Goal: Navigation & Orientation: Find specific page/section

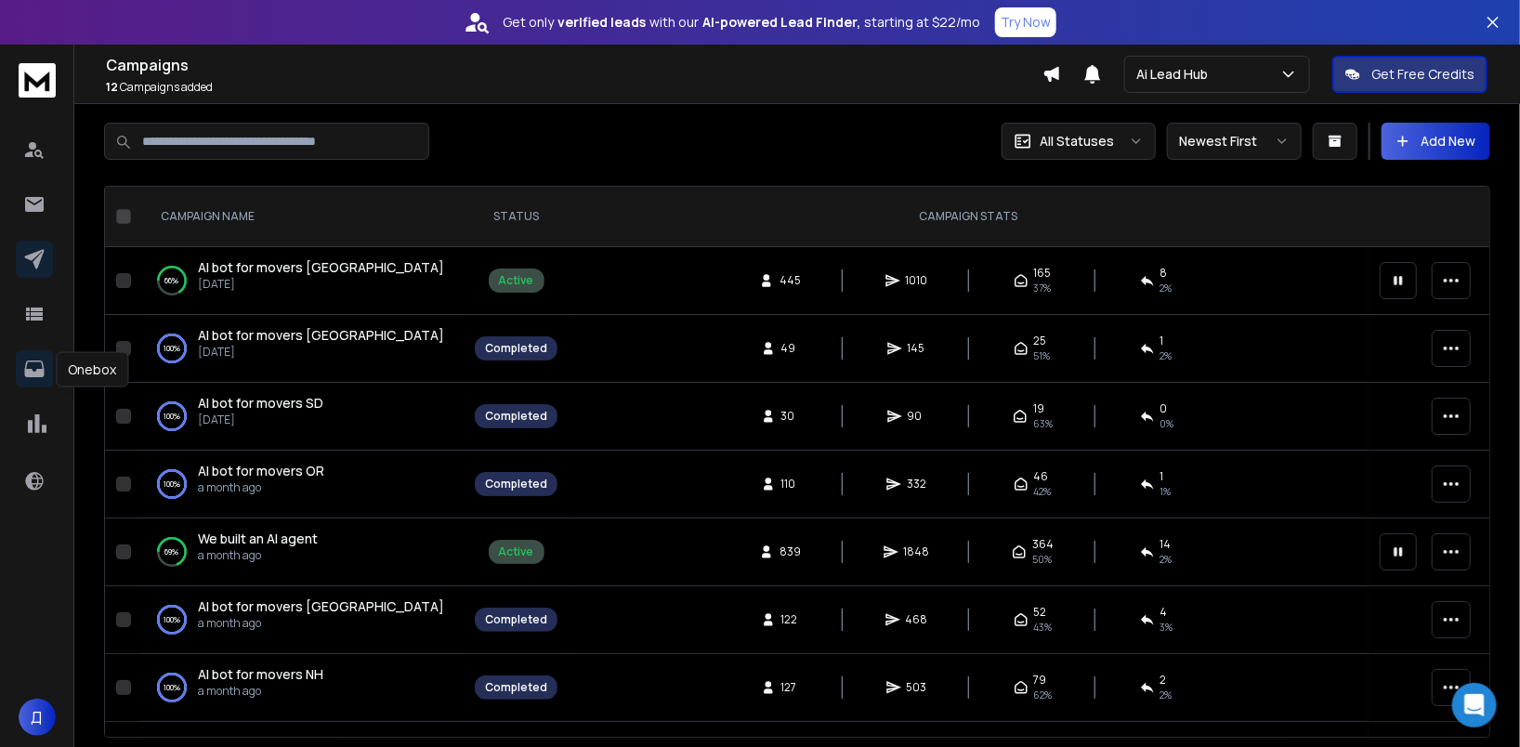
click at [37, 364] on icon at bounding box center [34, 369] width 22 height 22
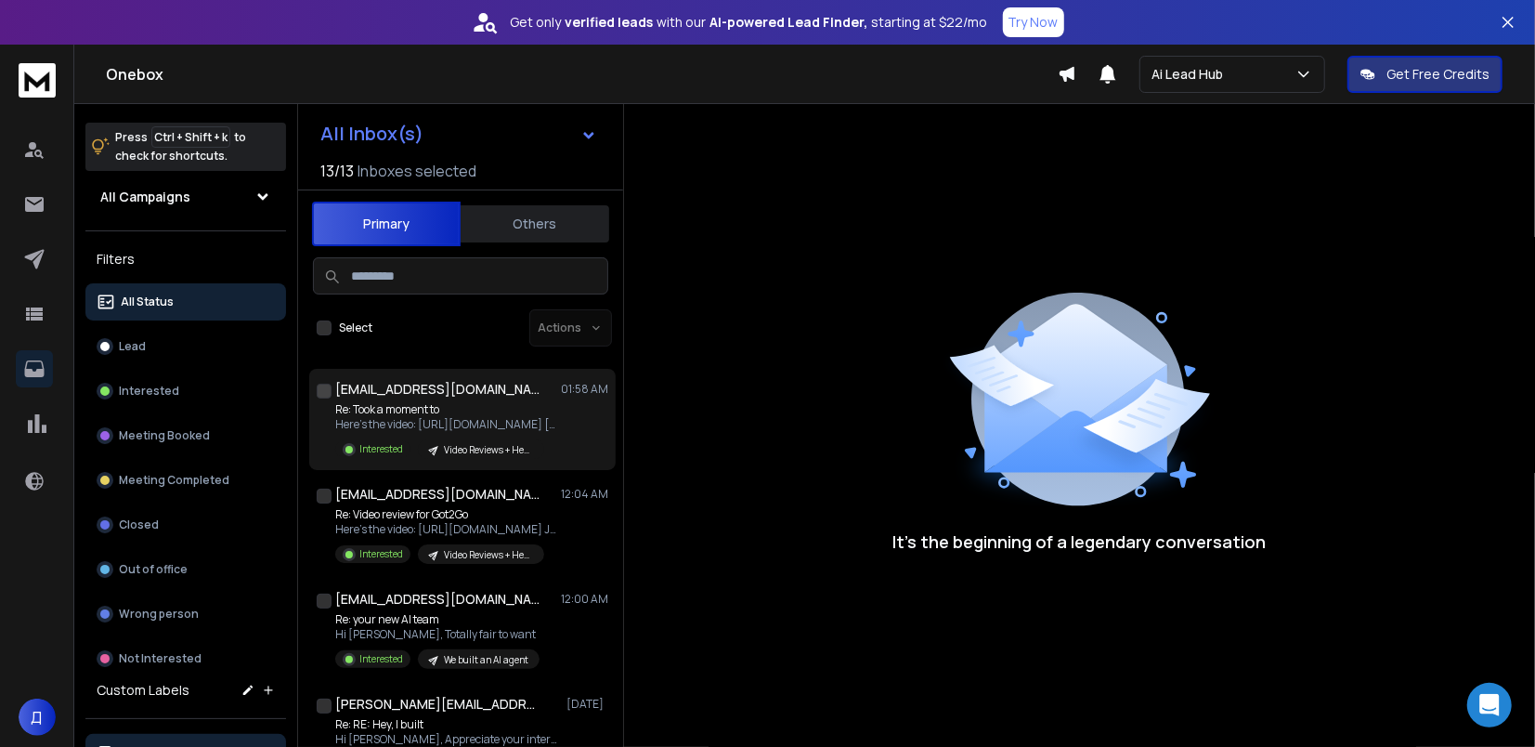
click at [521, 393] on div "[EMAIL_ADDRESS][DOMAIN_NAME] 01:58 AM" at bounding box center [471, 389] width 273 height 19
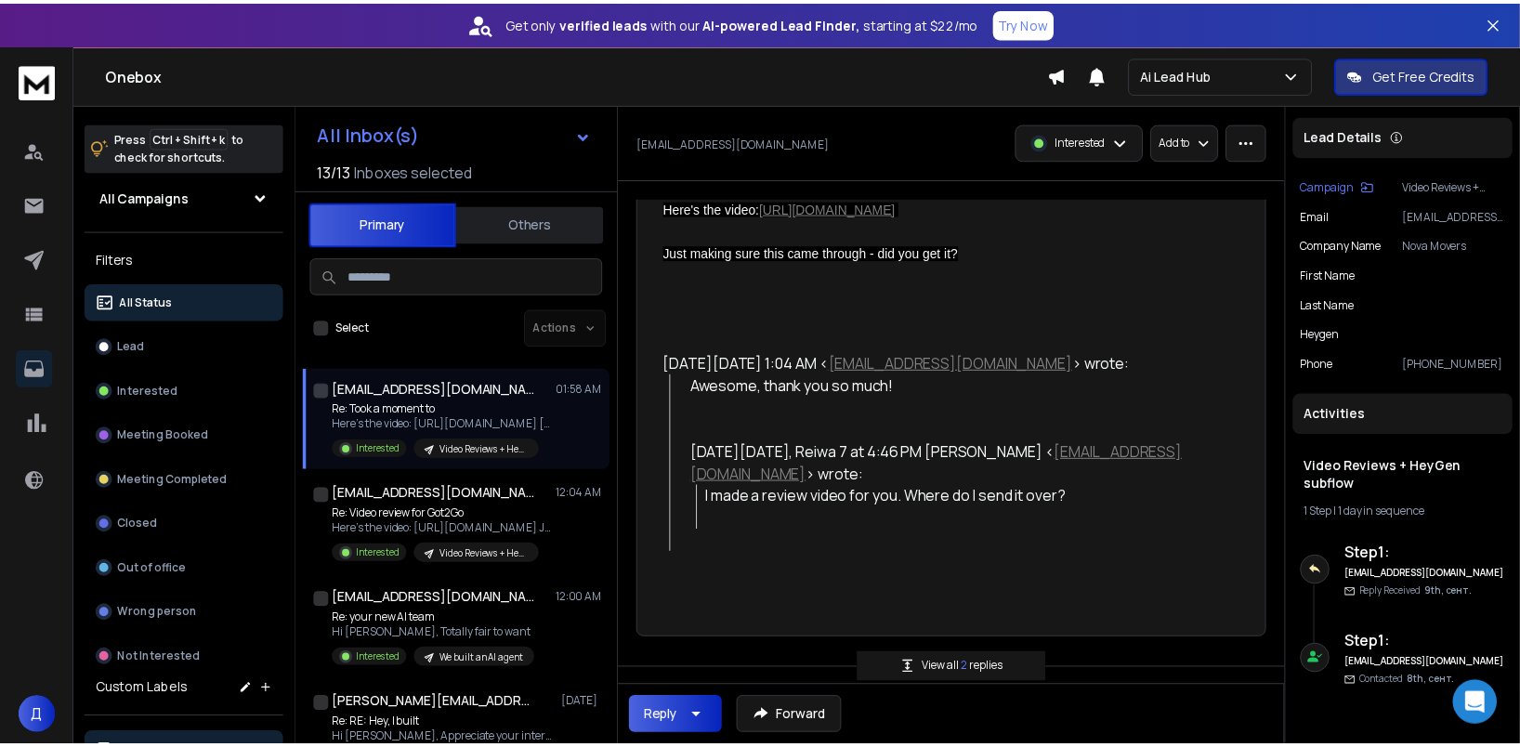
scroll to position [267, 0]
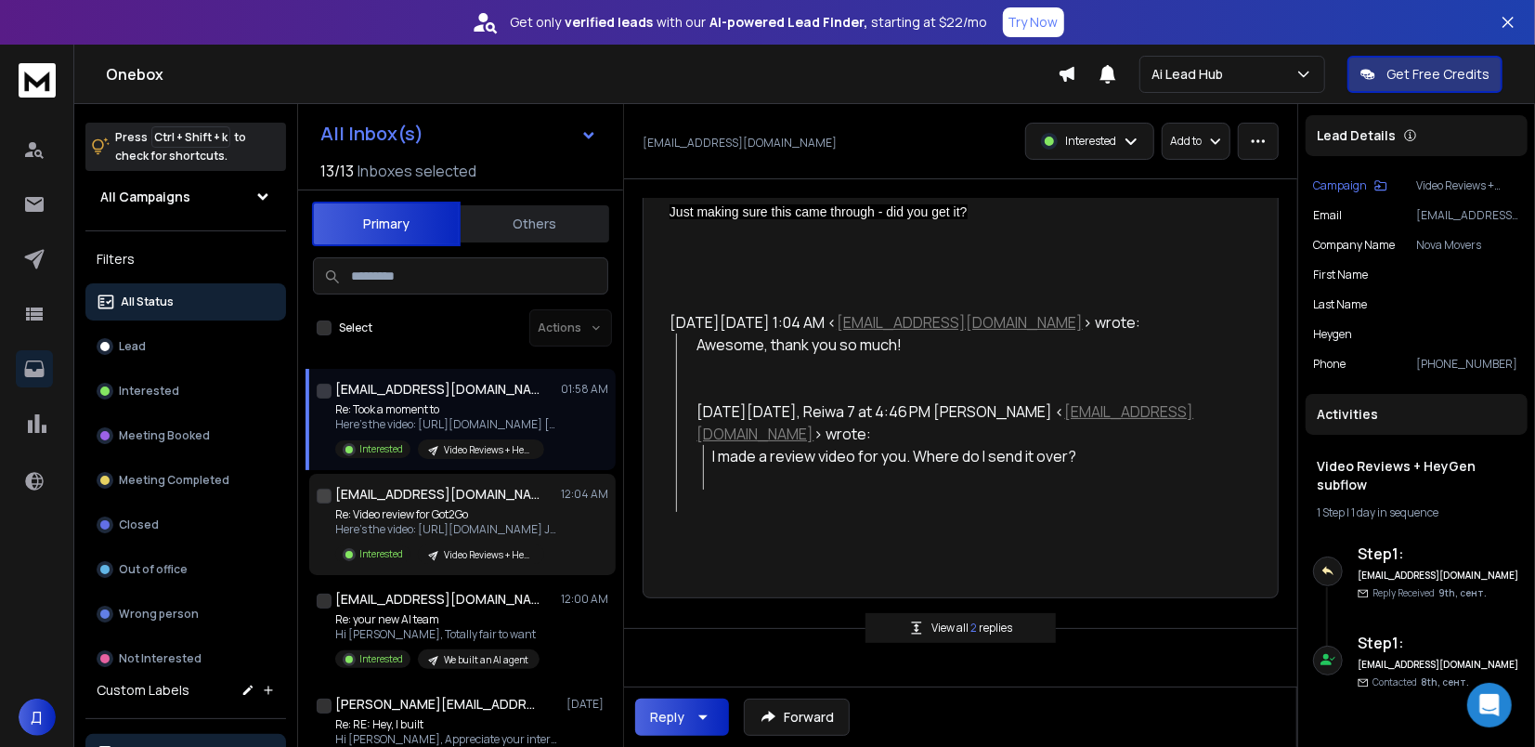
click at [568, 485] on div "[EMAIL_ADDRESS][DOMAIN_NAME] 12:04 AM" at bounding box center [471, 494] width 273 height 19
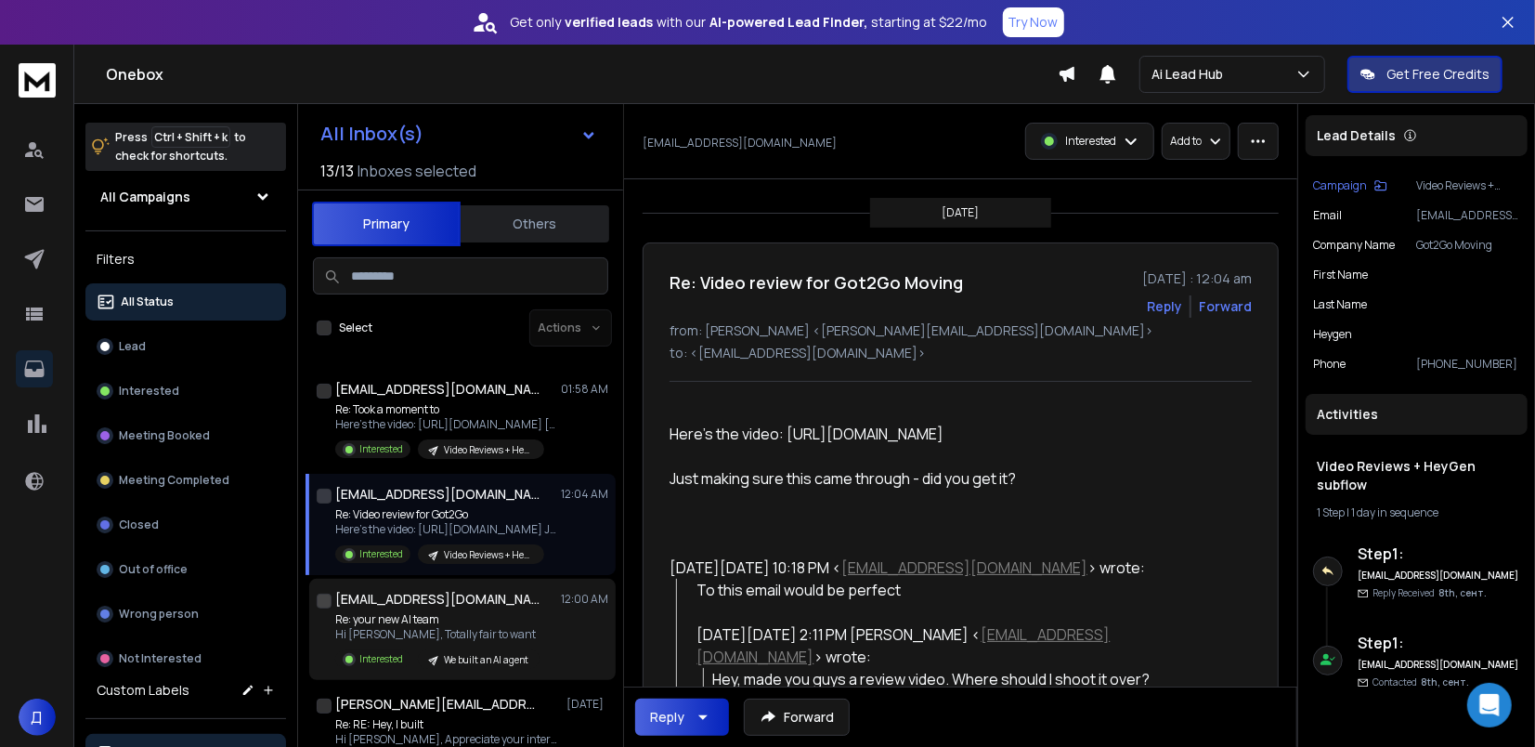
click at [551, 601] on div "[EMAIL_ADDRESS][DOMAIN_NAME] 12:00 AM" at bounding box center [471, 599] width 273 height 19
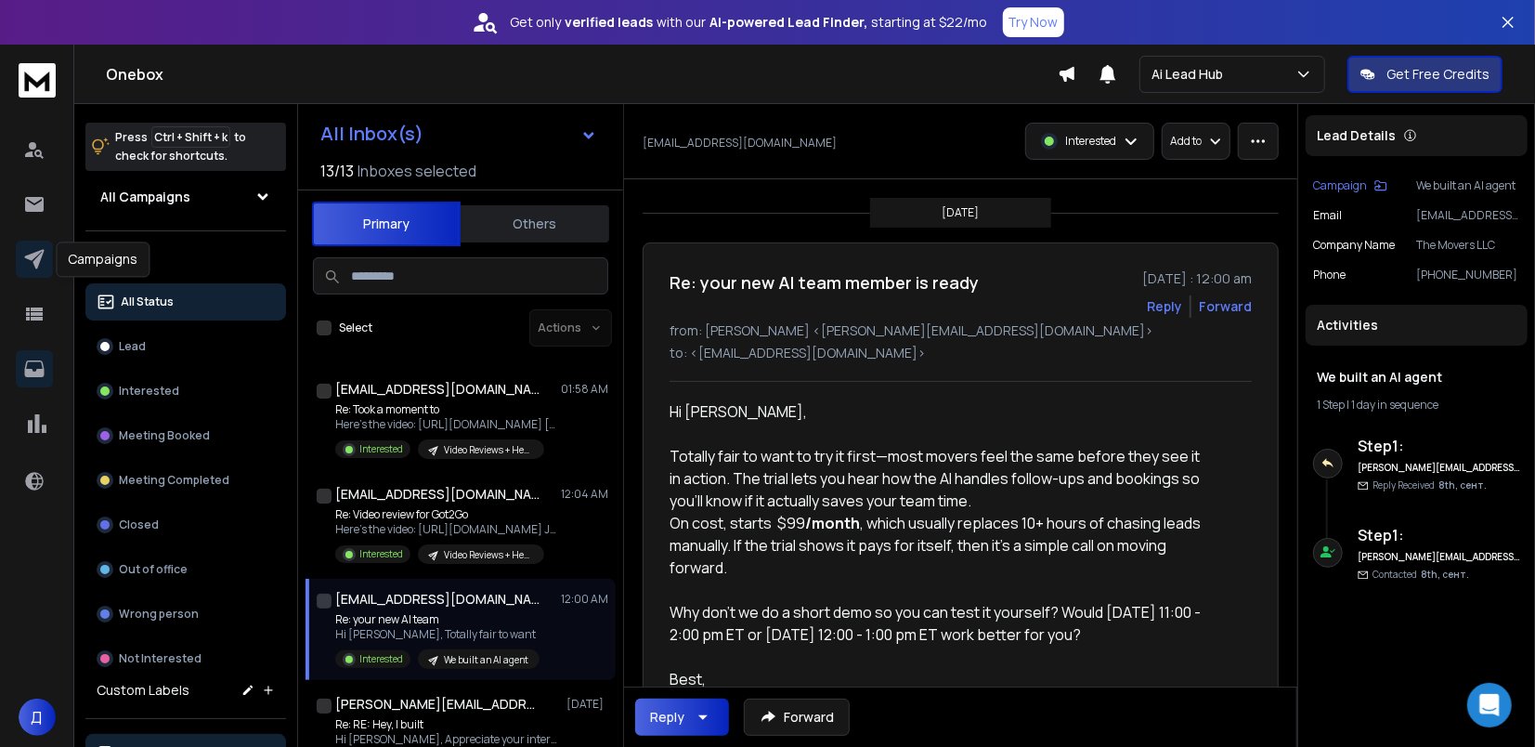
click at [30, 257] on icon at bounding box center [34, 259] width 20 height 20
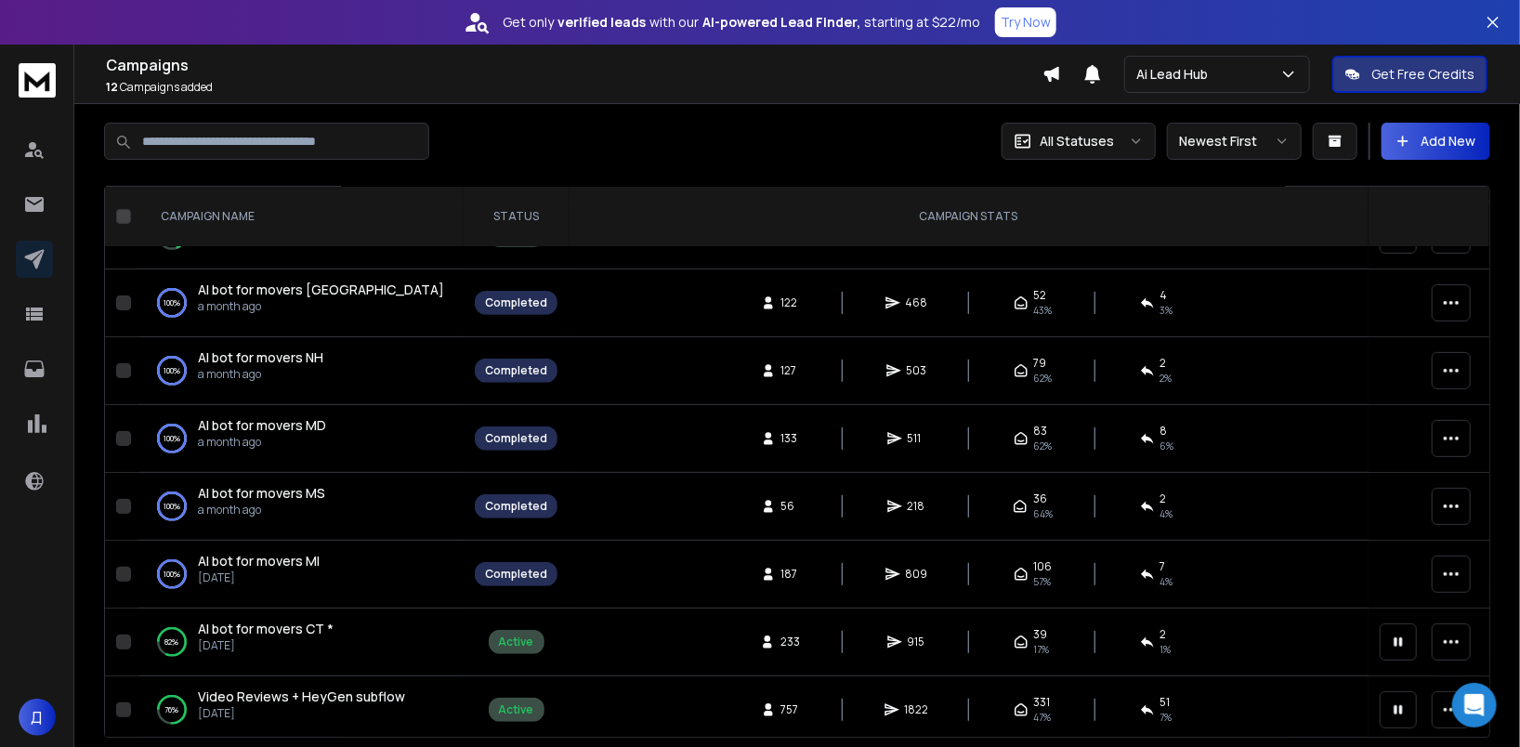
scroll to position [335, 0]
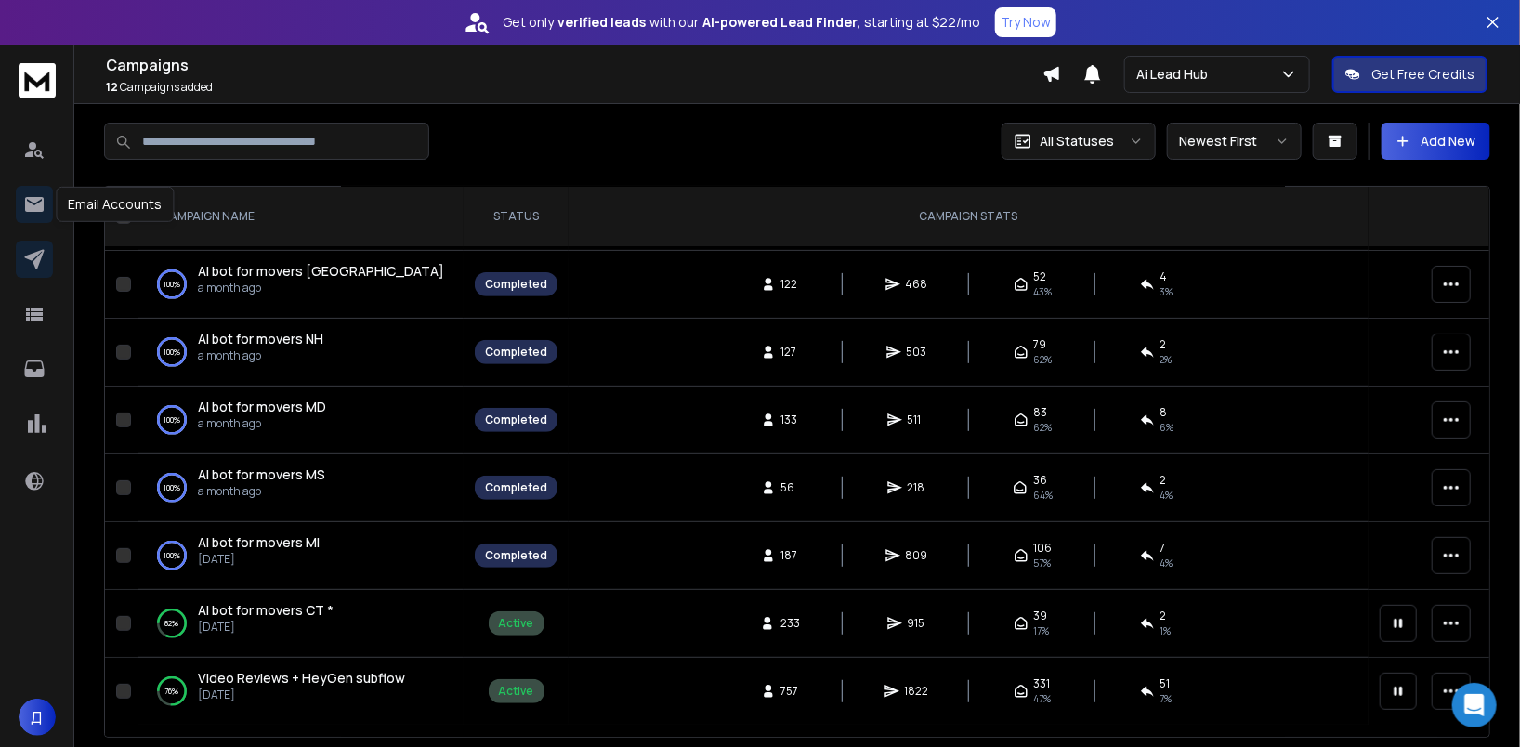
click at [30, 203] on icon at bounding box center [34, 204] width 19 height 15
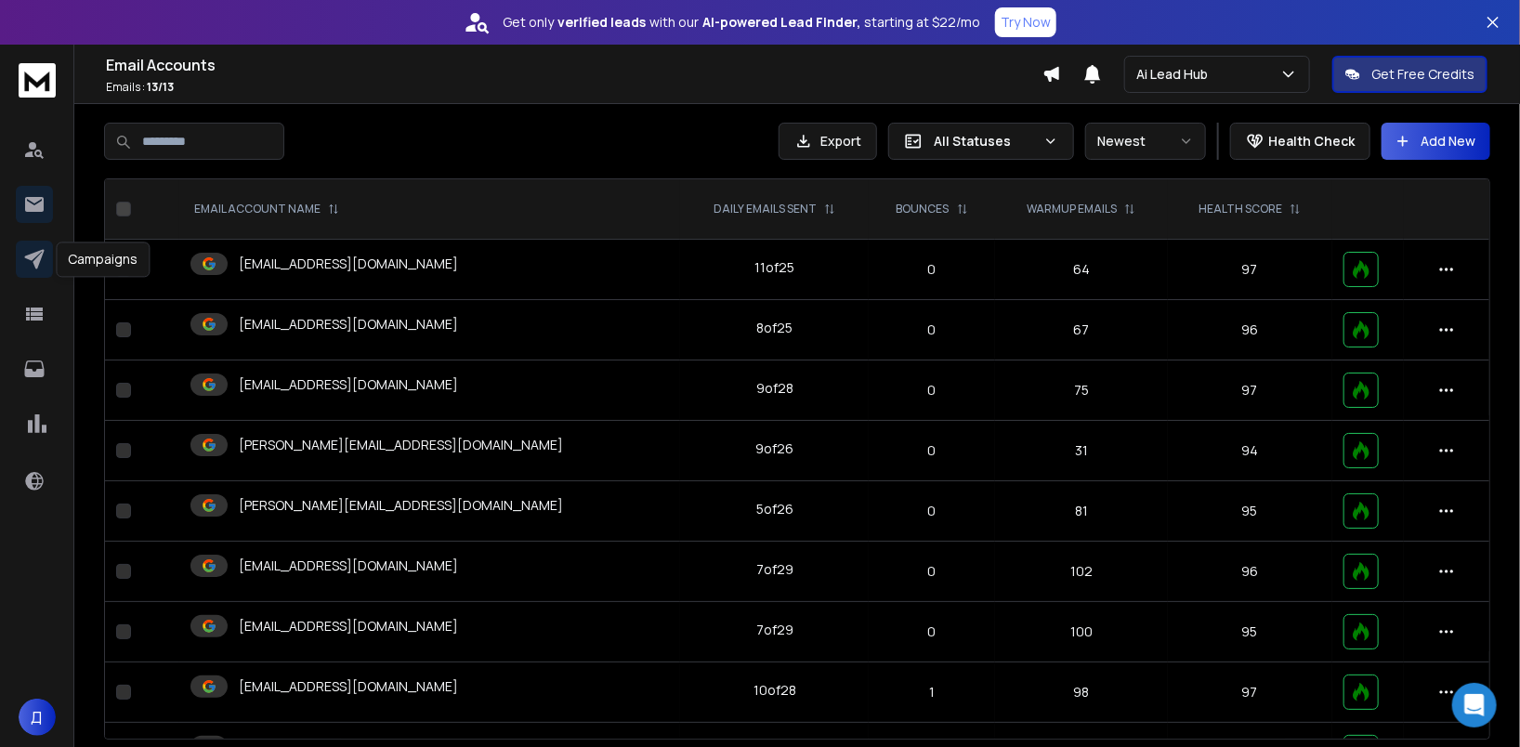
click at [37, 255] on icon at bounding box center [34, 259] width 22 height 22
